Goal: Navigation & Orientation: Understand site structure

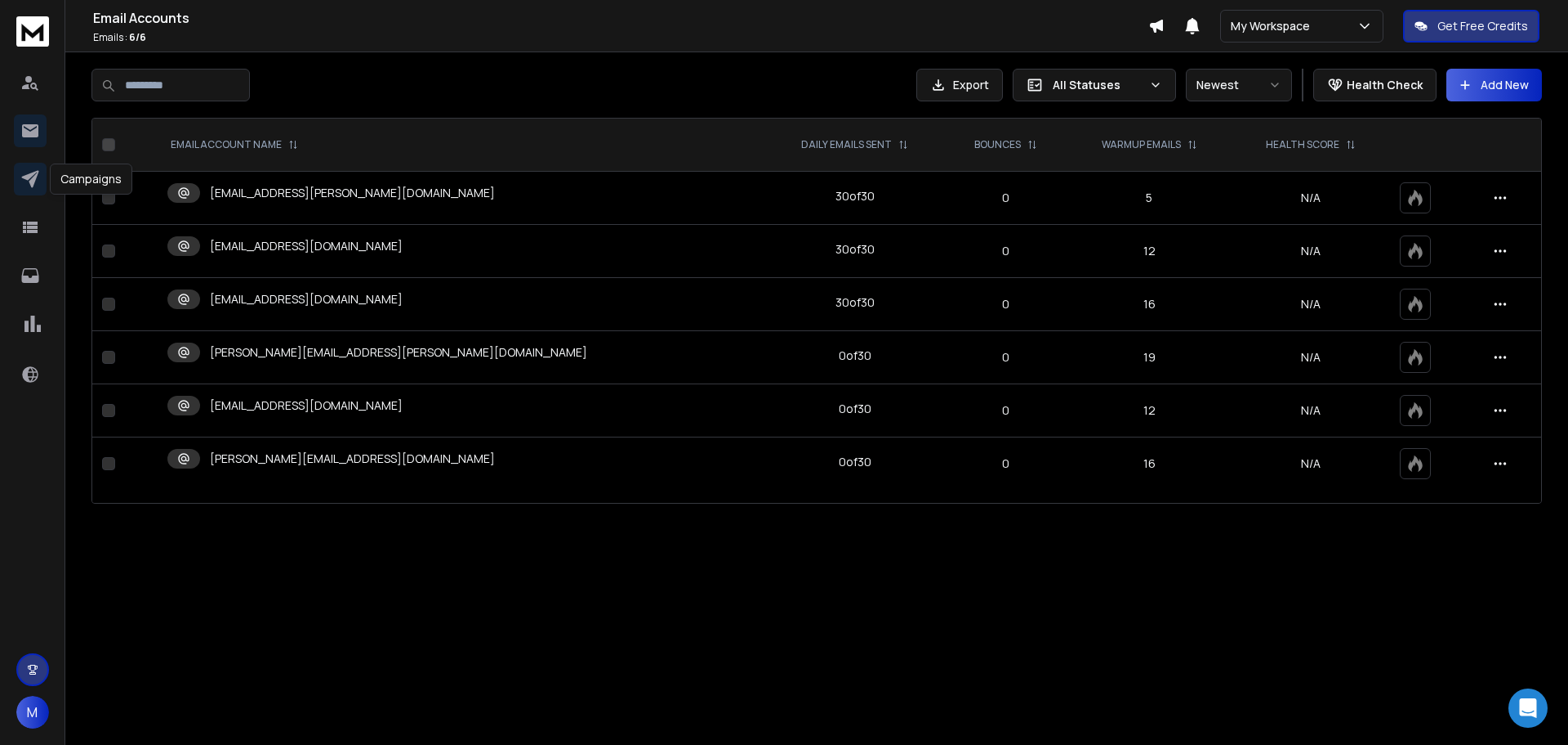
click at [32, 181] on icon at bounding box center [29, 178] width 17 height 17
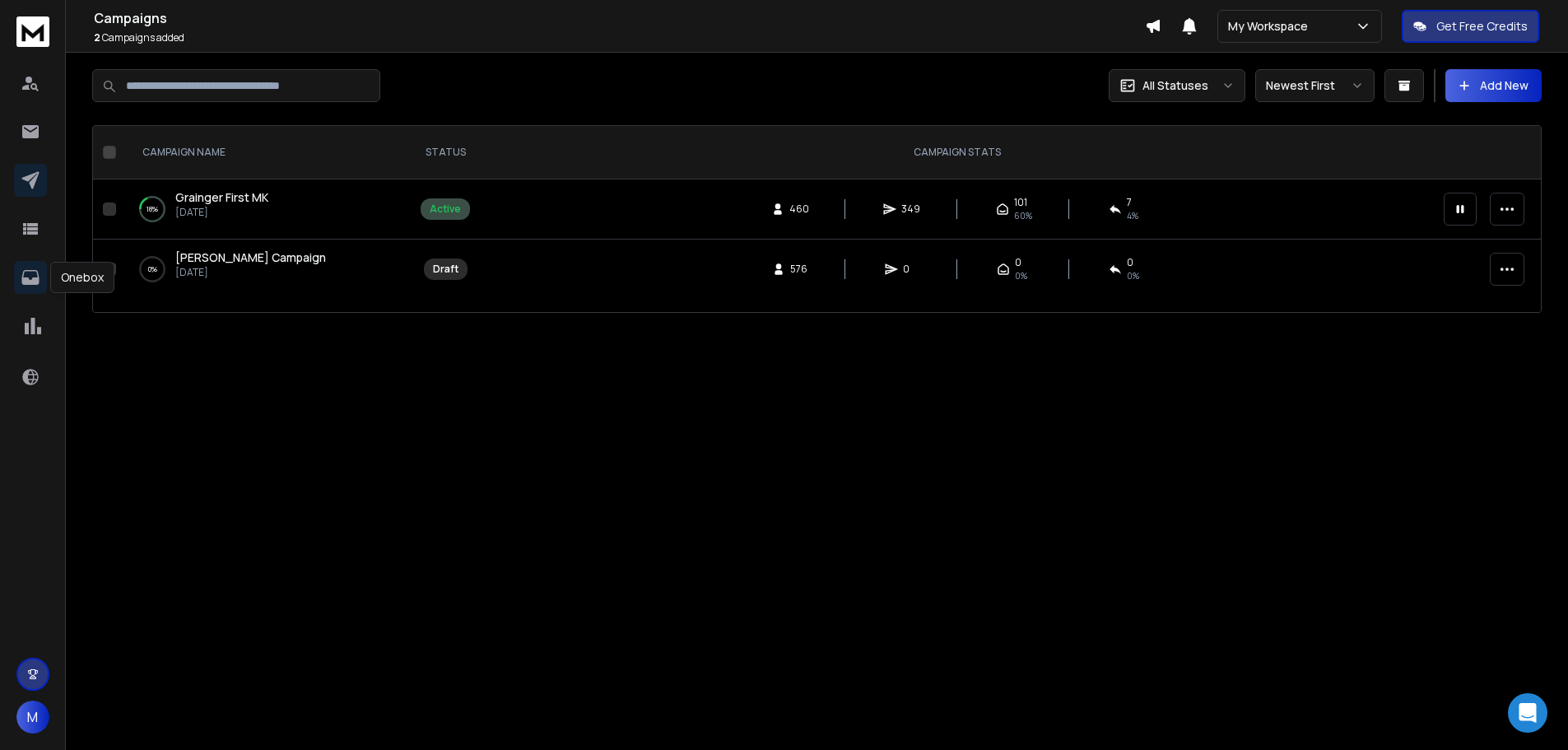
click at [30, 278] on icon at bounding box center [30, 276] width 19 height 19
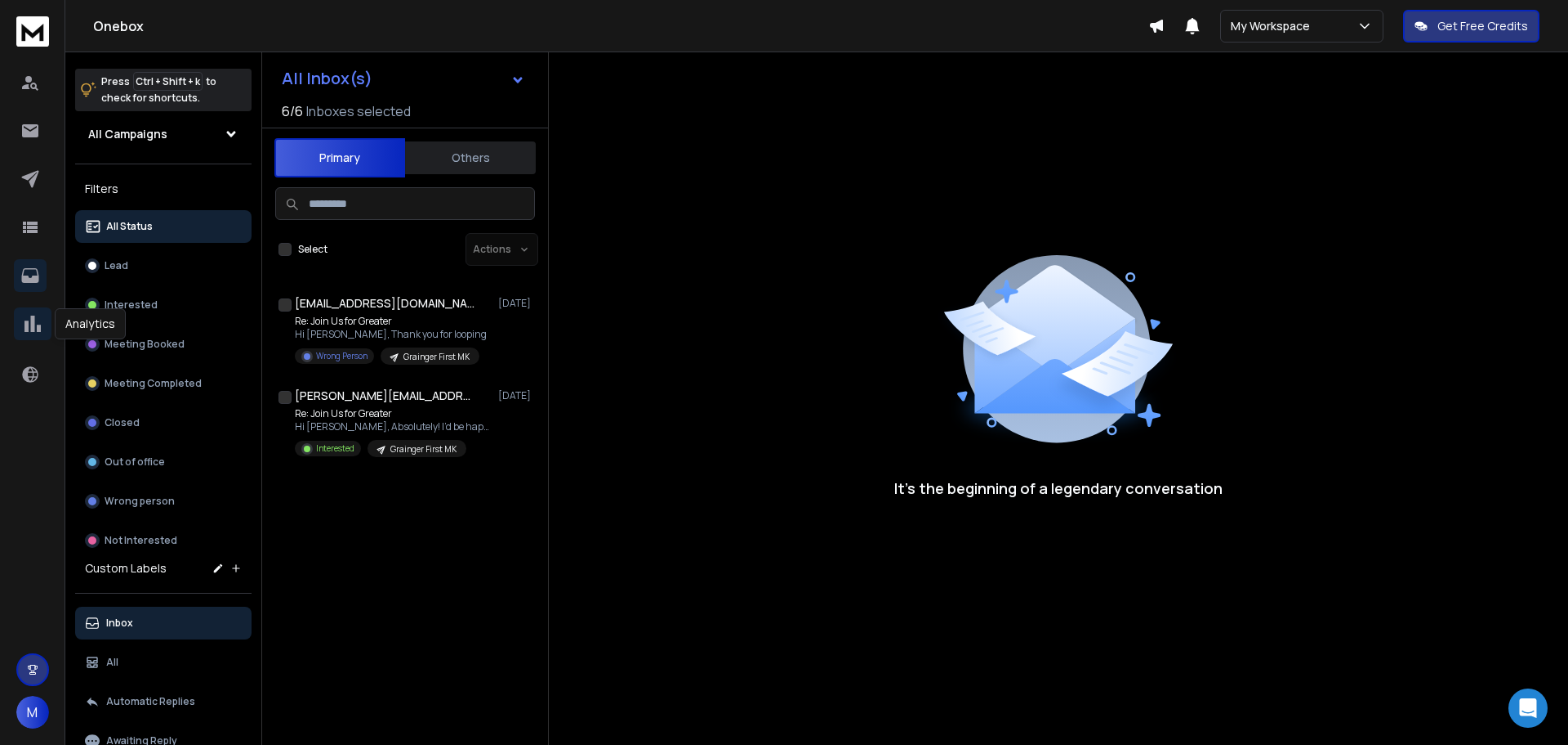
click at [32, 331] on icon at bounding box center [32, 323] width 16 height 16
